Goal: Task Accomplishment & Management: Manage account settings

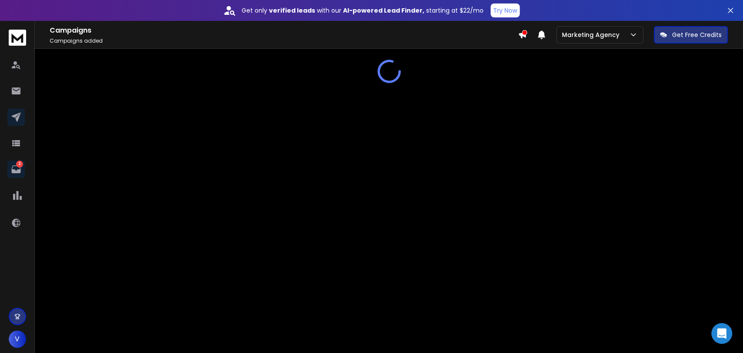
click at [17, 169] on icon at bounding box center [16, 169] width 10 height 10
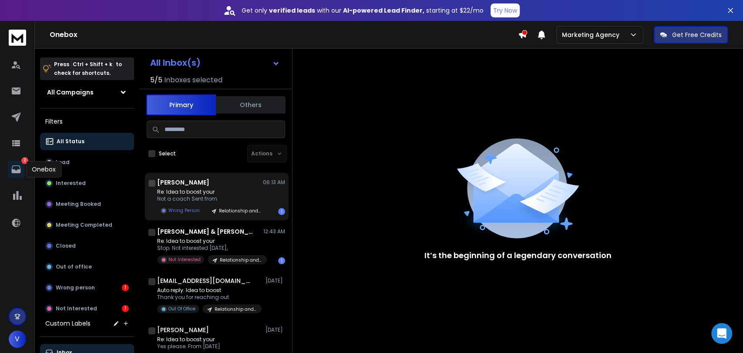
click at [205, 185] on div "[PERSON_NAME] 06:13 AM" at bounding box center [221, 182] width 128 height 9
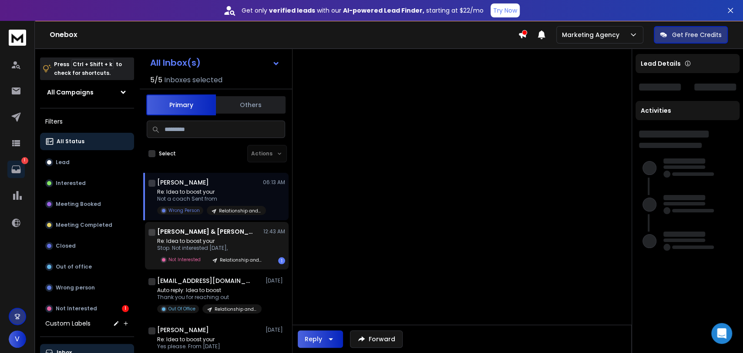
click at [203, 235] on h1 "[PERSON_NAME] & [PERSON_NAME]" at bounding box center [205, 231] width 96 height 9
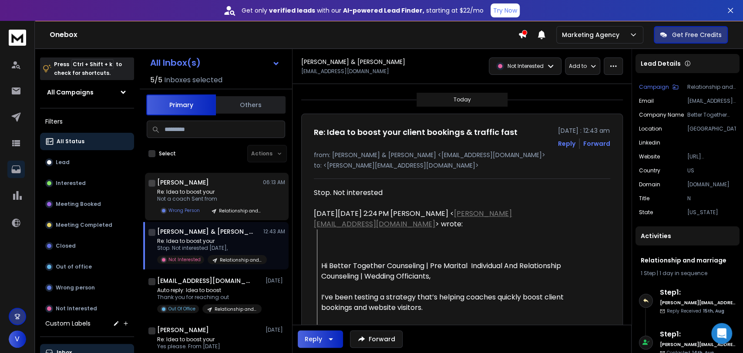
click at [199, 195] on p "Re: Idea to boost your" at bounding box center [209, 191] width 104 height 7
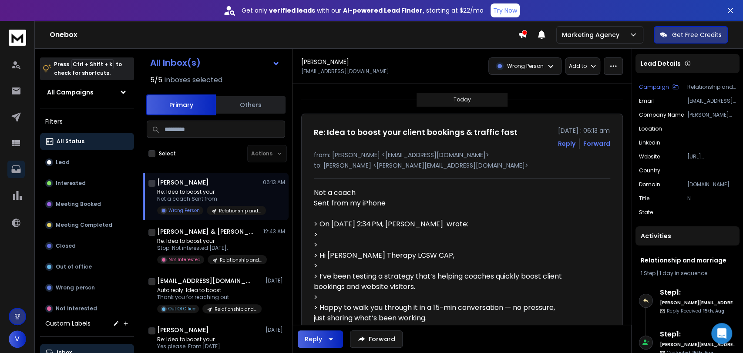
click at [706, 158] on p "[URL][DOMAIN_NAME]" at bounding box center [711, 156] width 49 height 7
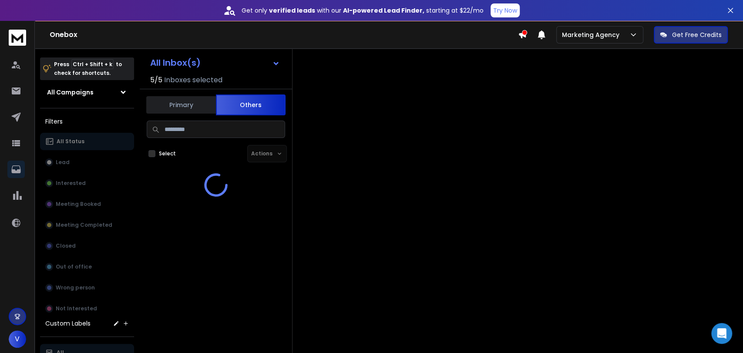
click at [243, 105] on button "Others" at bounding box center [251, 104] width 70 height 21
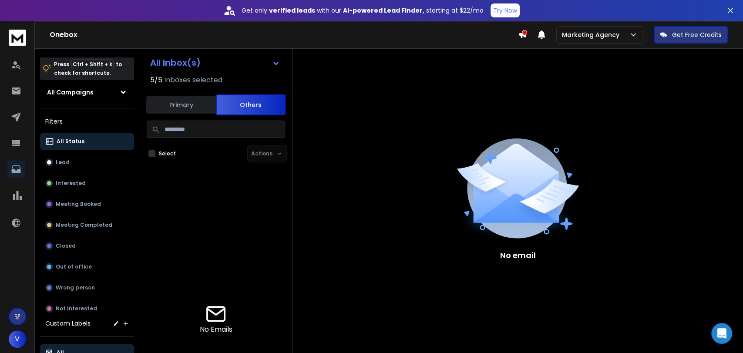
click at [192, 106] on button "Primary" at bounding box center [181, 104] width 70 height 19
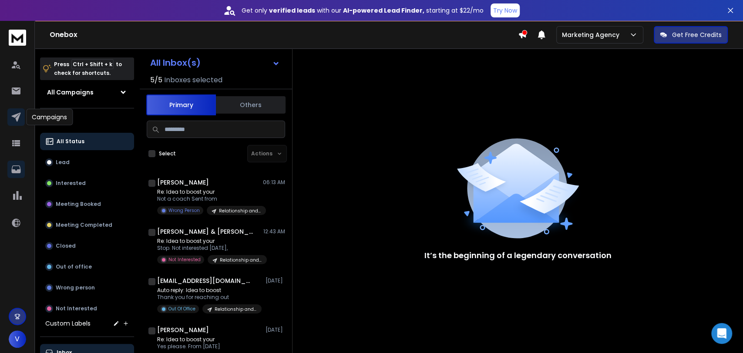
click at [18, 114] on icon at bounding box center [15, 116] width 9 height 9
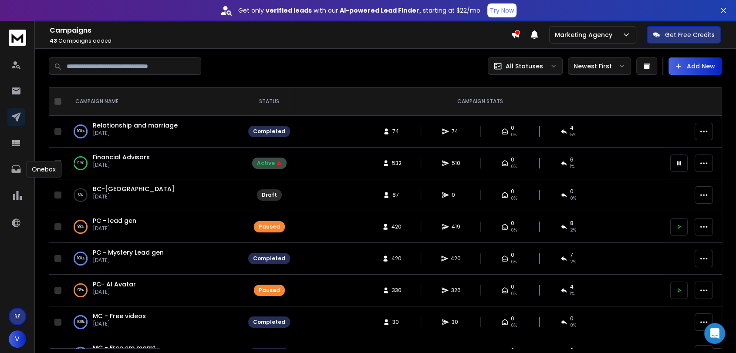
drag, startPoint x: 17, startPoint y: 168, endPoint x: 25, endPoint y: 170, distance: 8.4
click at [16, 168] on icon at bounding box center [16, 169] width 10 height 10
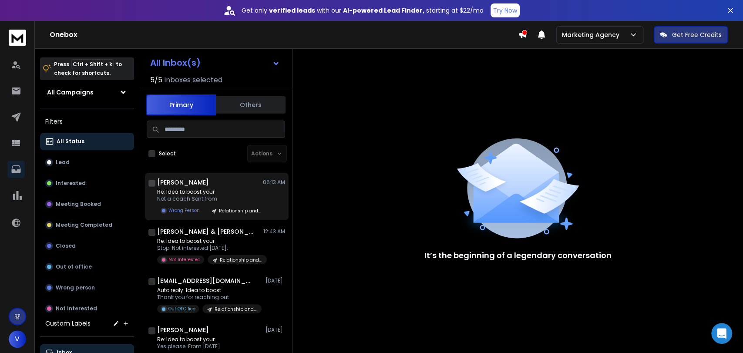
click at [204, 192] on p "Re: Idea to boost your" at bounding box center [209, 191] width 104 height 7
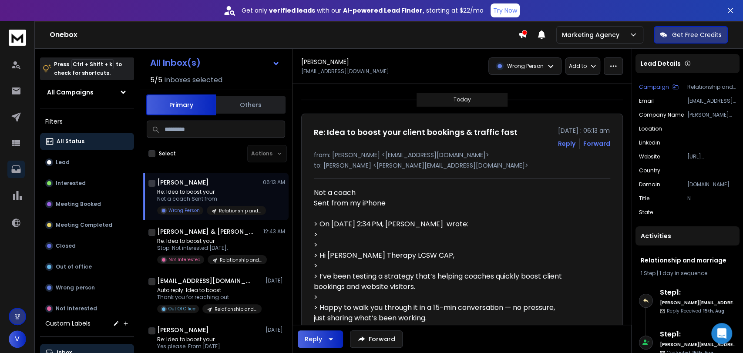
click at [383, 191] on div "Not a coach Sent from my iPhone > On [DATE] 2:34 PM, [PERSON_NAME] wrote: > > ﻿…" at bounding box center [444, 296] width 261 height 216
click at [394, 195] on div "Not a coach Sent from my iPhone > On [DATE] 2:34 PM, [PERSON_NAME] wrote: > > ﻿…" at bounding box center [444, 296] width 261 height 216
